Goal: Navigation & Orientation: Find specific page/section

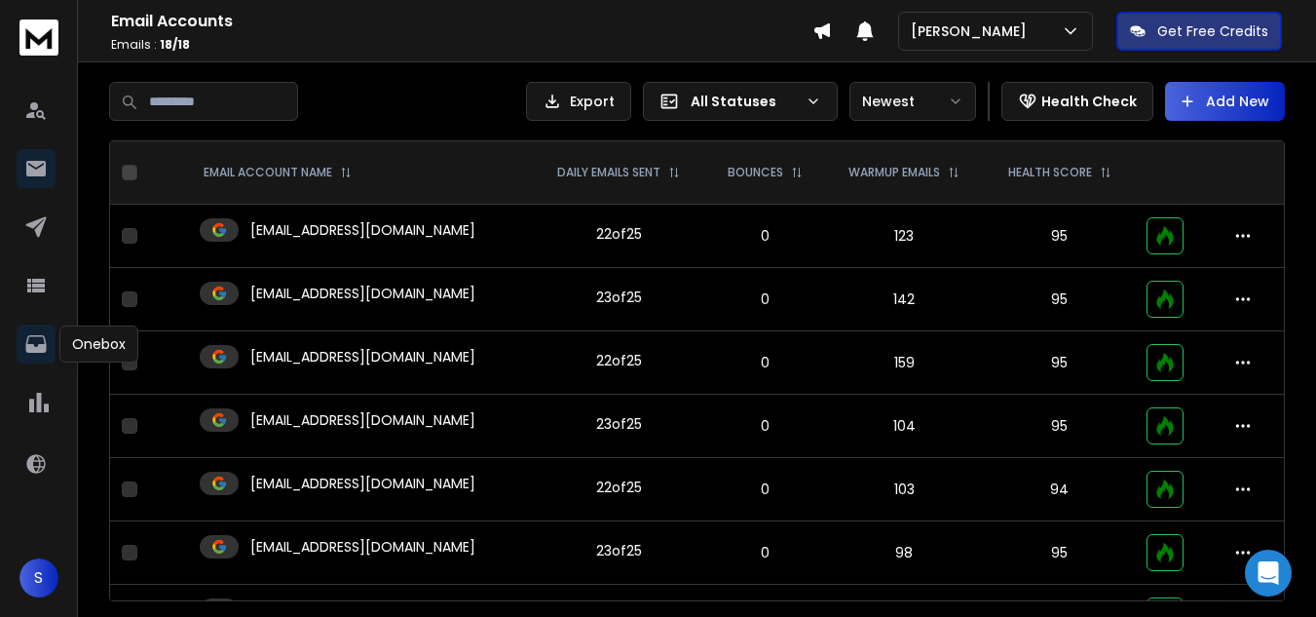
click at [44, 350] on icon at bounding box center [35, 344] width 20 height 18
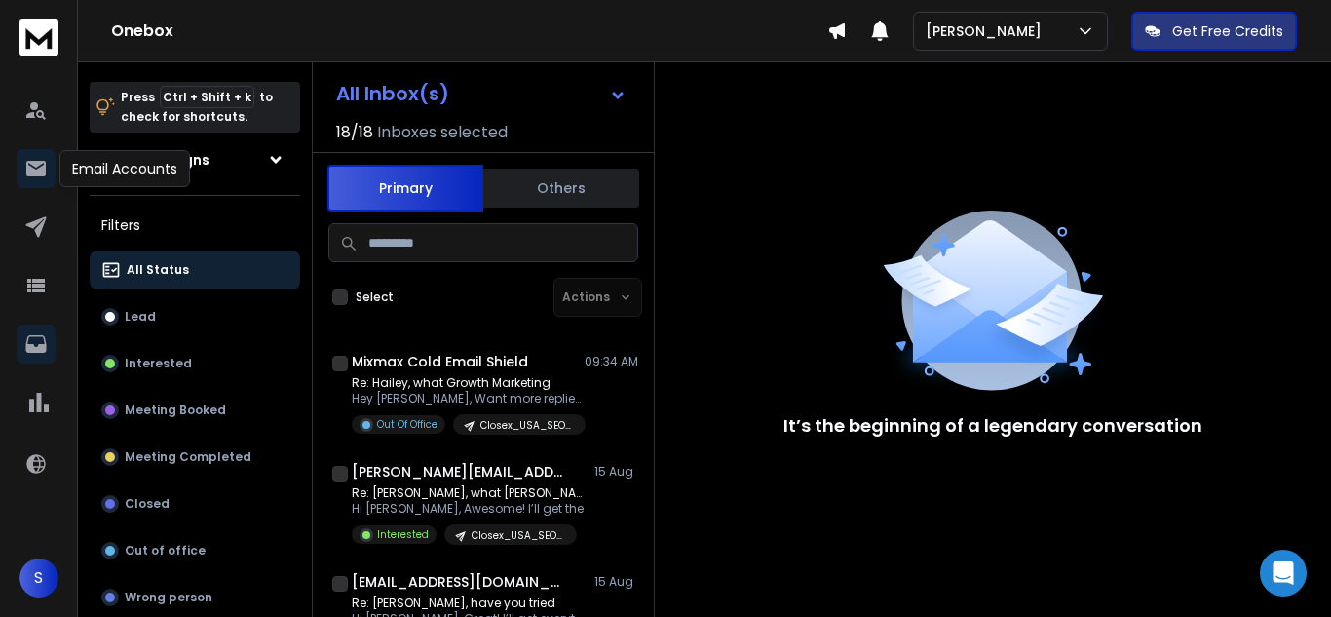
click at [41, 171] on icon at bounding box center [35, 169] width 19 height 16
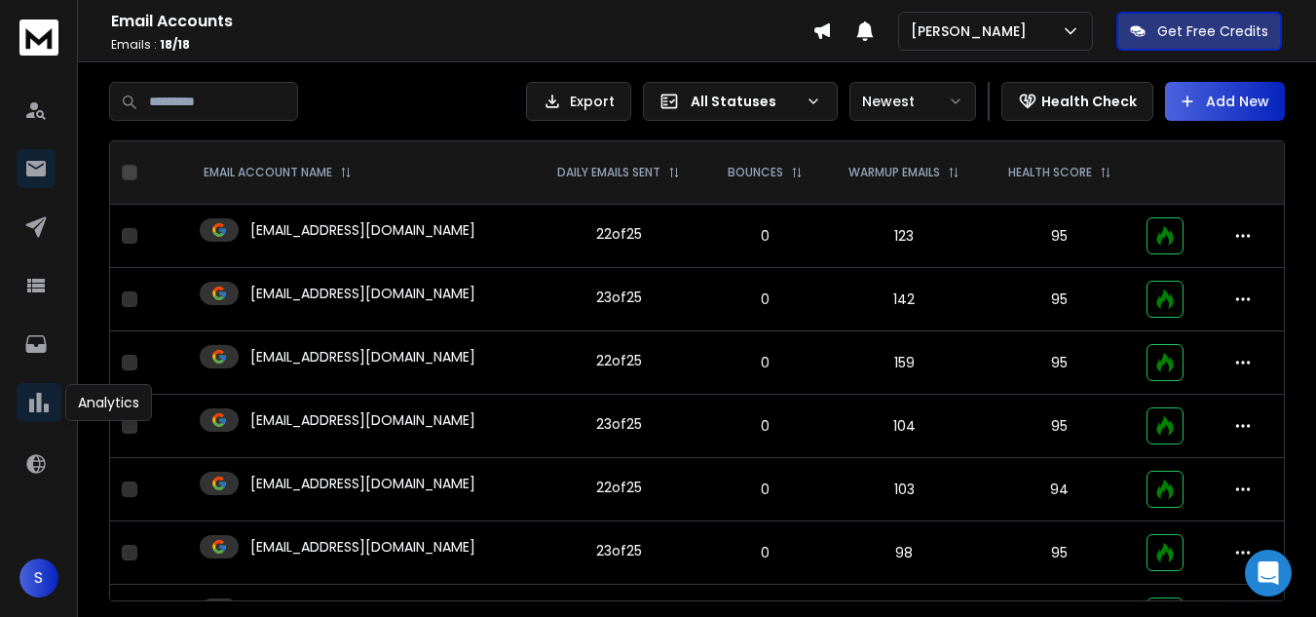
click at [43, 405] on icon at bounding box center [38, 402] width 29 height 29
